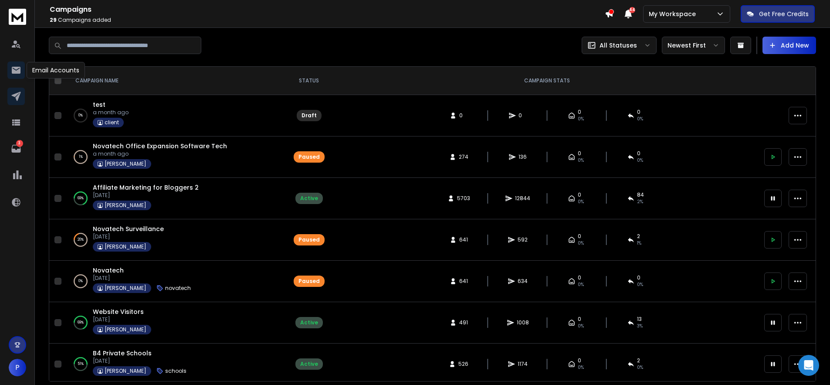
click at [20, 70] on icon at bounding box center [16, 70] width 10 height 10
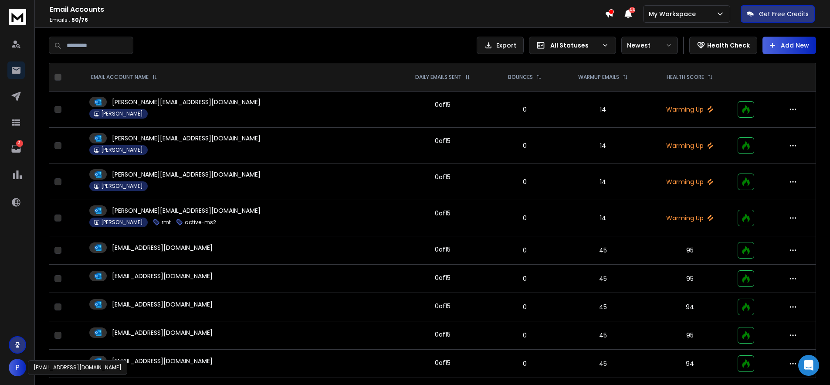
click at [18, 372] on span "P" at bounding box center [17, 367] width 17 height 17
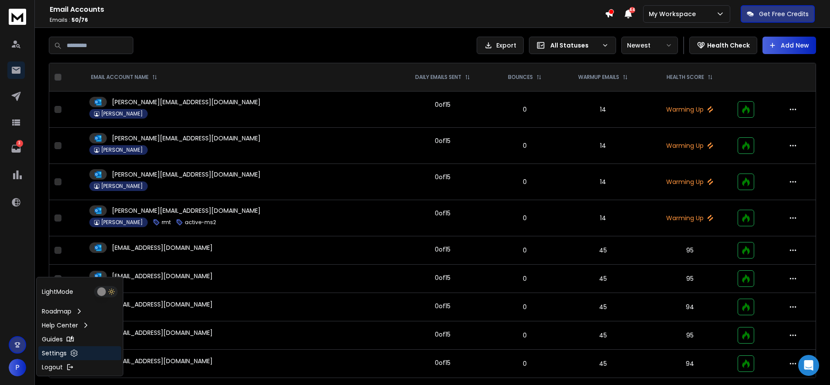
click at [43, 356] on p "Settings" at bounding box center [54, 353] width 25 height 9
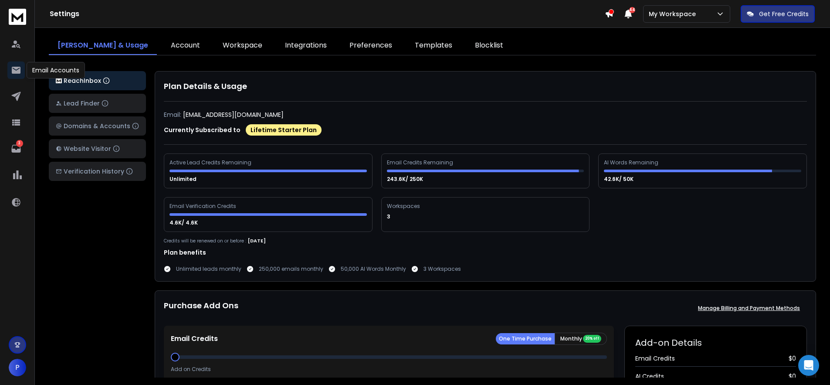
click at [20, 74] on icon at bounding box center [16, 70] width 10 height 10
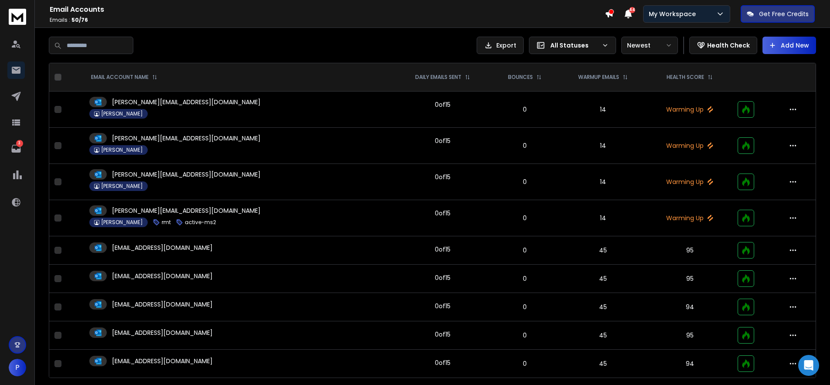
click at [687, 16] on p "My Workspace" at bounding box center [674, 14] width 51 height 9
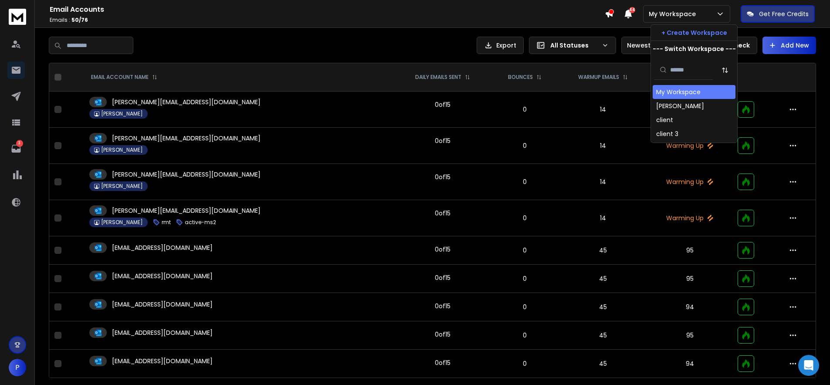
click at [317, 33] on div "Export All Statuses Newest Health Check Add New EMAIL ACCOUNT NAME DAILY EMAILS…" at bounding box center [432, 207] width 795 height 359
